Goal: Task Accomplishment & Management: Use online tool/utility

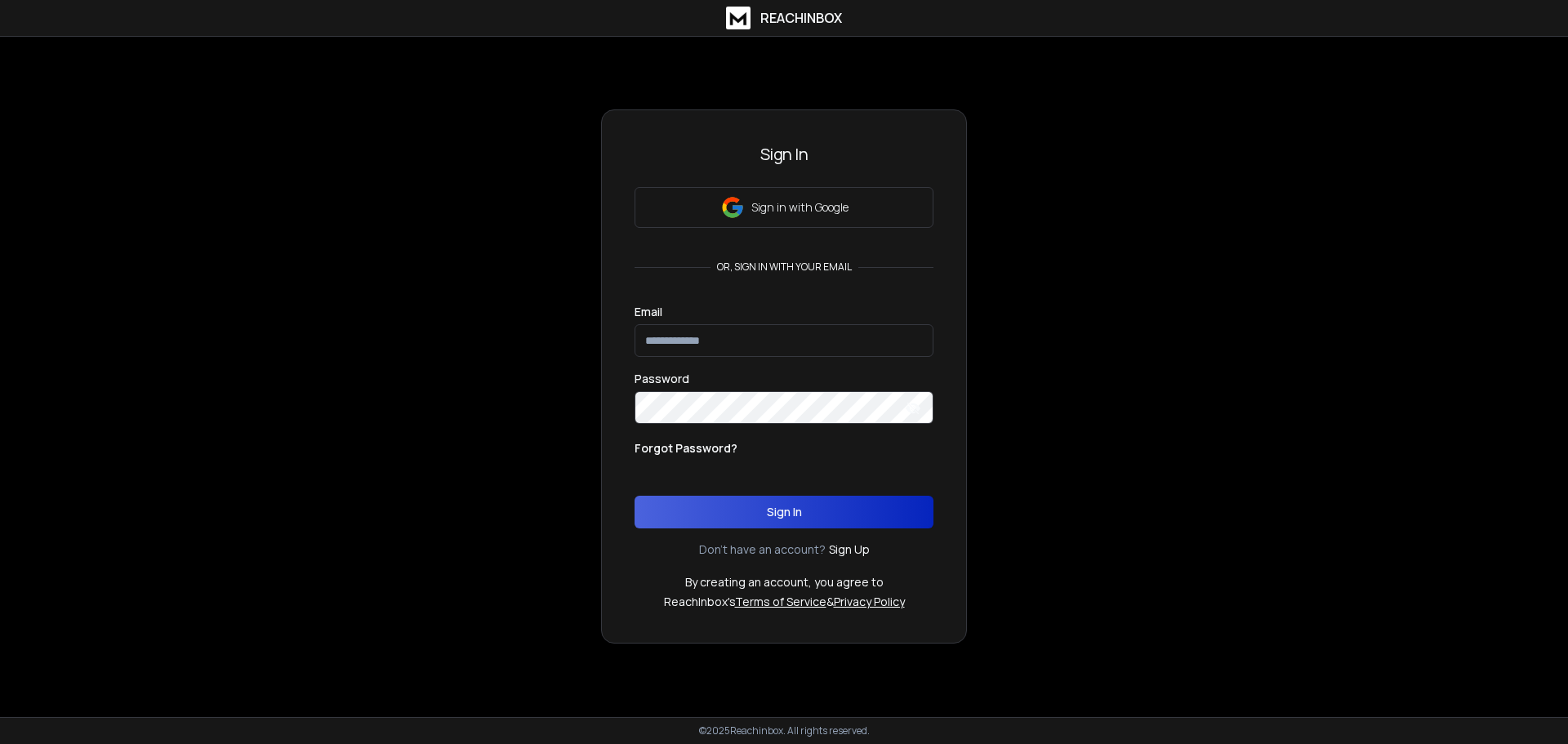
type input "**********"
click at [792, 520] on button "Sign In" at bounding box center [784, 512] width 299 height 33
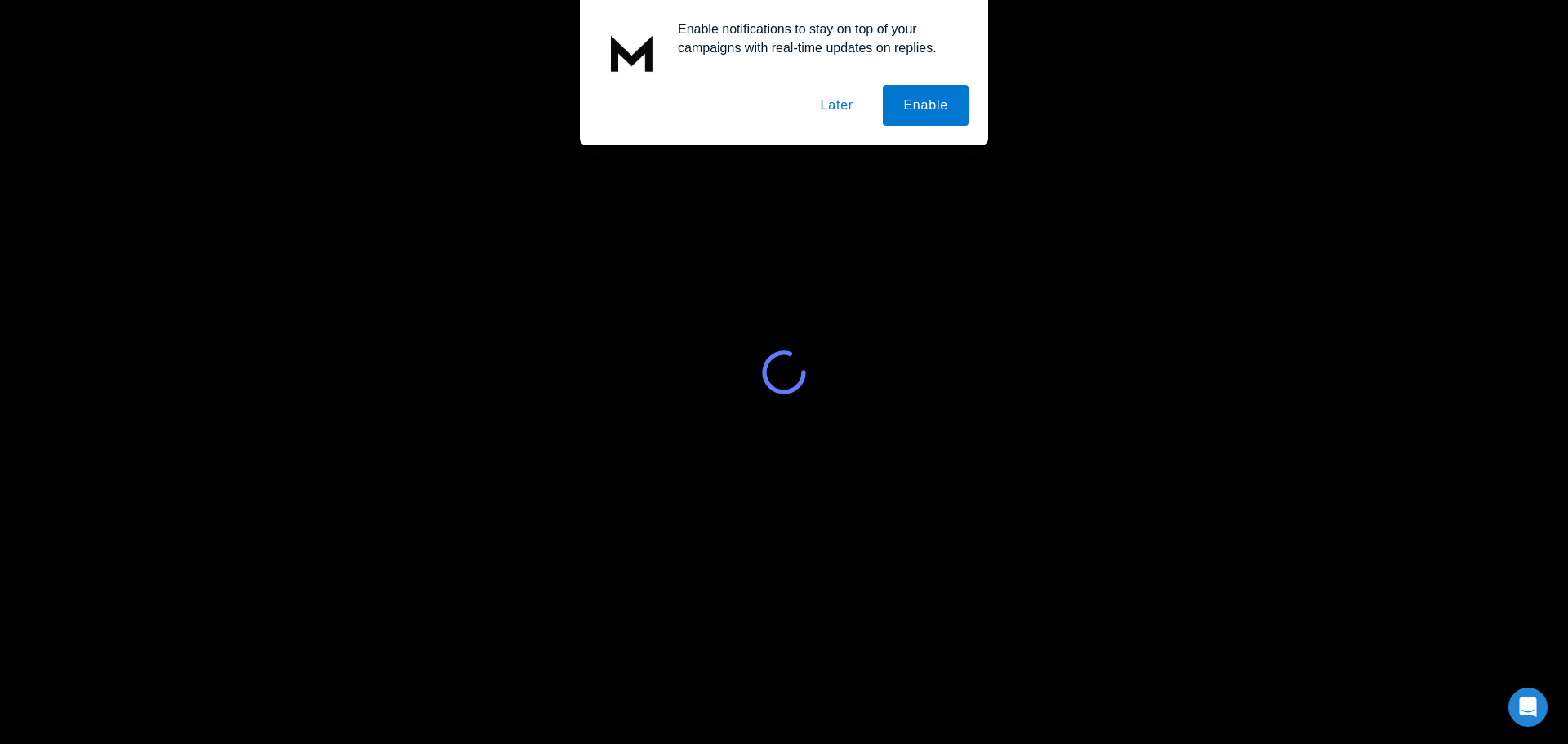
click at [845, 111] on button "Later" at bounding box center [836, 105] width 74 height 41
